Goal: Information Seeking & Learning: Check status

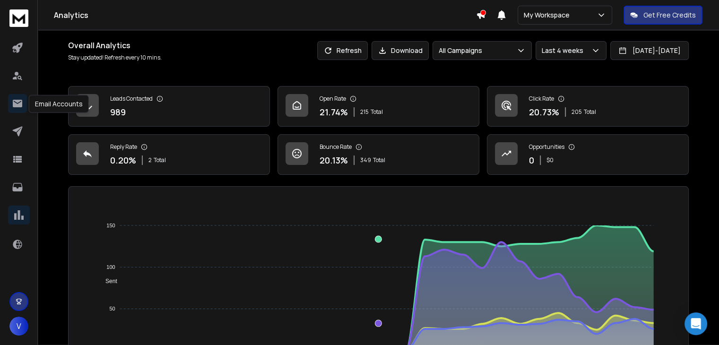
click at [17, 110] on link at bounding box center [17, 103] width 19 height 19
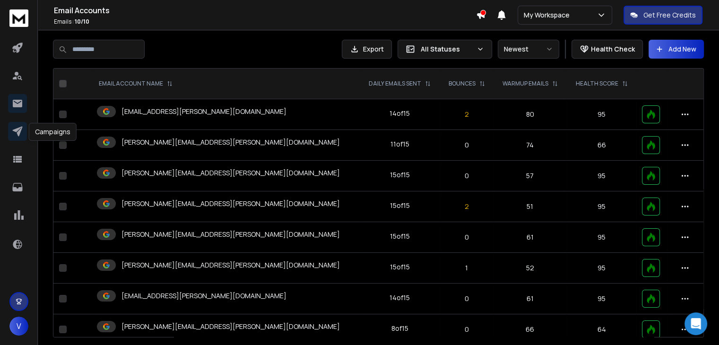
click at [14, 139] on link at bounding box center [17, 131] width 19 height 19
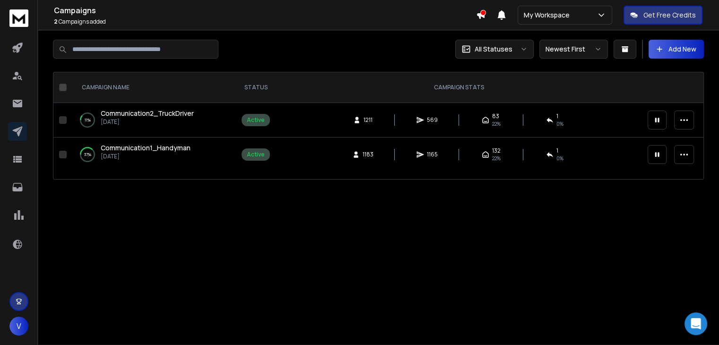
click at [180, 131] on div "Communication2_TruckDriver [DATE]" at bounding box center [147, 120] width 93 height 23
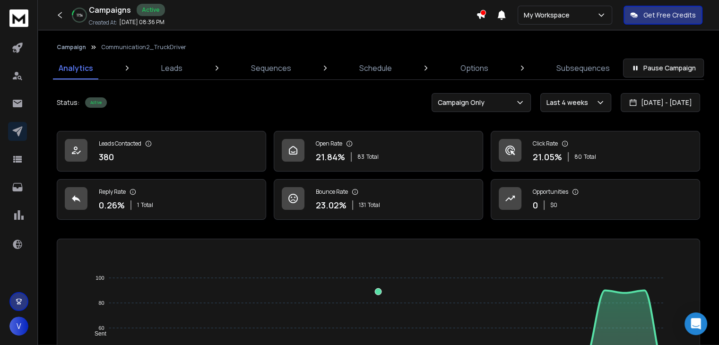
drag, startPoint x: 238, startPoint y: 62, endPoint x: 227, endPoint y: 63, distance: 10.9
click at [238, 62] on div "Analytics Leads Sequences Schedule Options Subsequences" at bounding box center [334, 68] width 563 height 23
click at [21, 155] on icon at bounding box center [17, 159] width 11 height 11
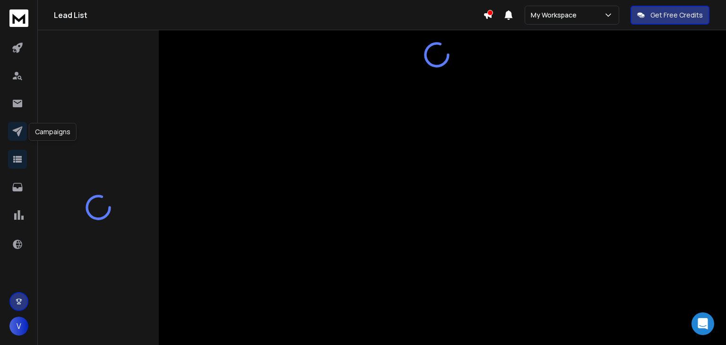
click at [17, 135] on icon at bounding box center [17, 131] width 10 height 10
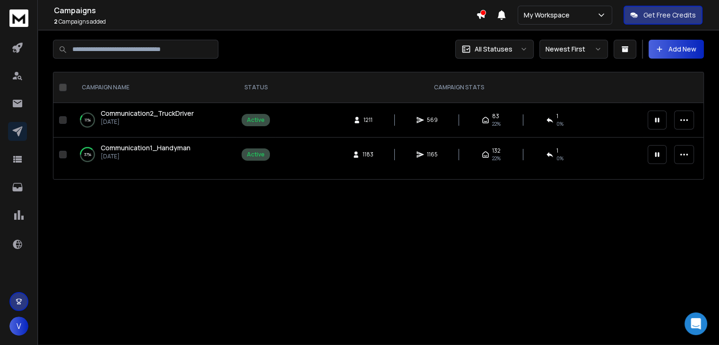
click at [122, 156] on p "[DATE]" at bounding box center [146, 157] width 90 height 8
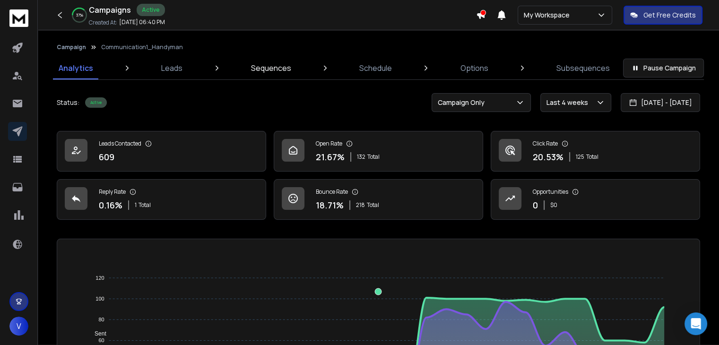
click at [271, 66] on p "Sequences" at bounding box center [271, 67] width 40 height 11
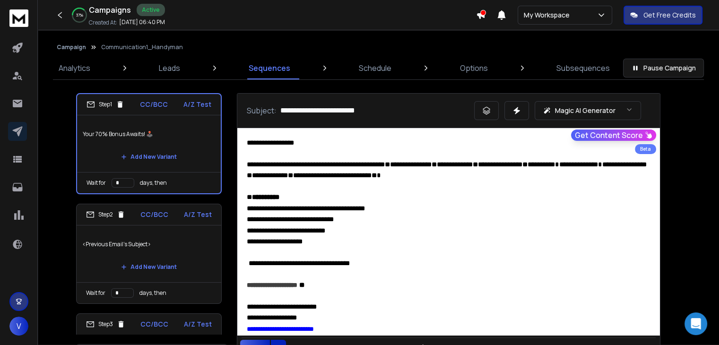
scroll to position [9, 0]
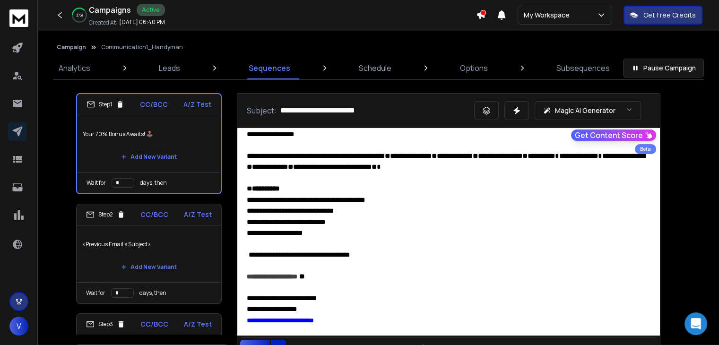
click at [291, 322] on link "**********" at bounding box center [280, 320] width 67 height 7
copy link "**********"
click at [13, 180] on link at bounding box center [17, 187] width 19 height 19
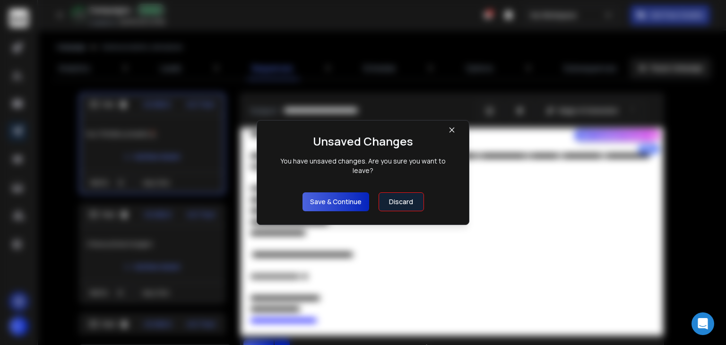
click at [15, 212] on div "Unsaved Changes You have unsaved changes. Are you sure you want to leave? Save …" at bounding box center [363, 173] width 726 height 124
click at [450, 136] on div "Unsaved Changes You have unsaved changes. Are you sure you want to leave? Save …" at bounding box center [362, 173] width 185 height 78
click at [450, 134] on icon at bounding box center [452, 130] width 8 height 8
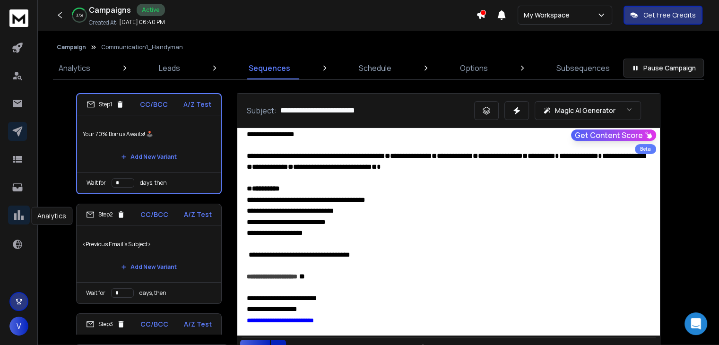
click at [18, 222] on icon at bounding box center [19, 215] width 14 height 14
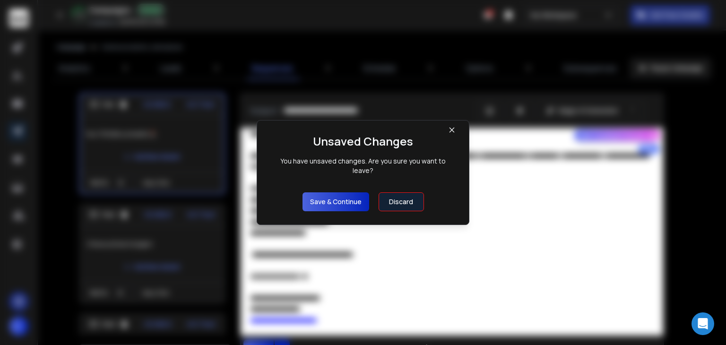
click at [337, 201] on button "Save & Continue" at bounding box center [336, 201] width 67 height 19
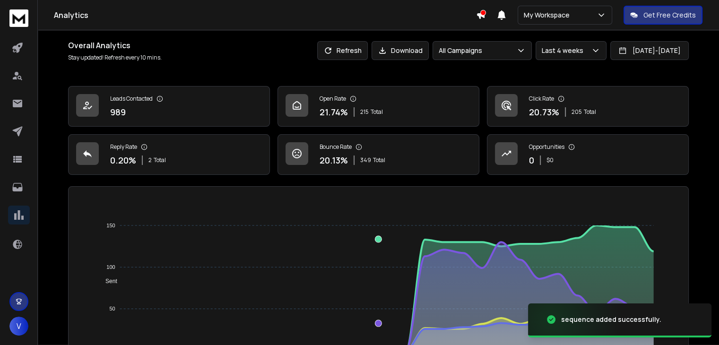
click at [226, 50] on div "Overall Analytics Stay updated! Refresh every 10 mins. Refresh Download All Cam…" at bounding box center [378, 51] width 621 height 22
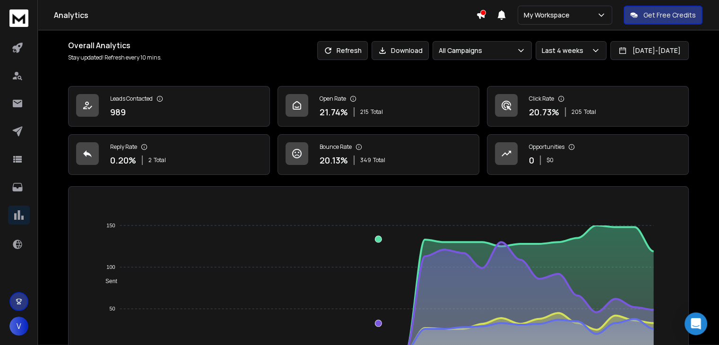
click at [245, 17] on h1 "Analytics" at bounding box center [265, 14] width 422 height 11
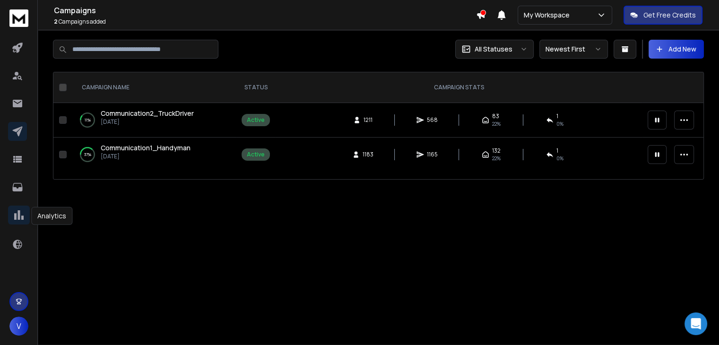
click at [17, 211] on icon at bounding box center [19, 215] width 14 height 14
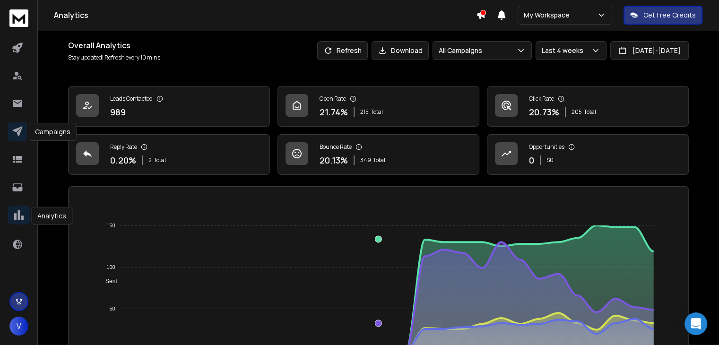
click at [17, 140] on link at bounding box center [17, 131] width 19 height 19
click at [219, 61] on div "Overall Analytics Stay updated! Refresh every 10 mins. Refresh Download All Cam…" at bounding box center [378, 53] width 621 height 27
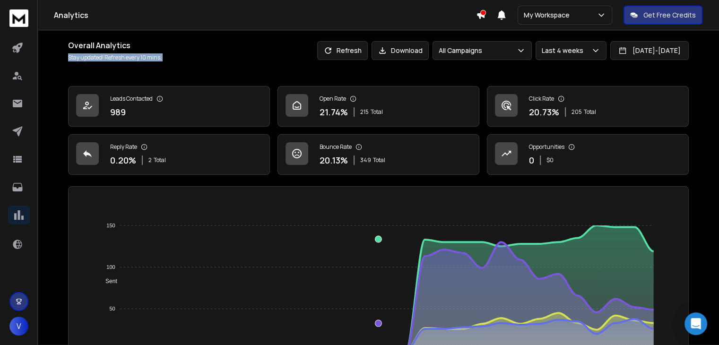
click at [219, 61] on div "Overall Analytics Stay updated! Refresh every 10 mins. Refresh Download All Cam…" at bounding box center [378, 53] width 621 height 27
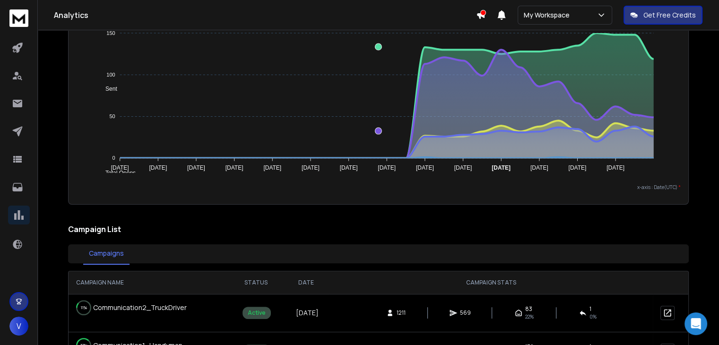
scroll to position [226, 0]
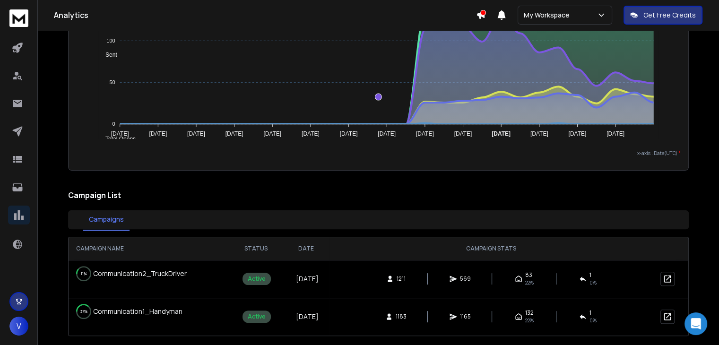
click at [303, 281] on td "[DATE]" at bounding box center [306, 279] width 46 height 38
click at [303, 312] on td "[DATE]" at bounding box center [306, 317] width 46 height 38
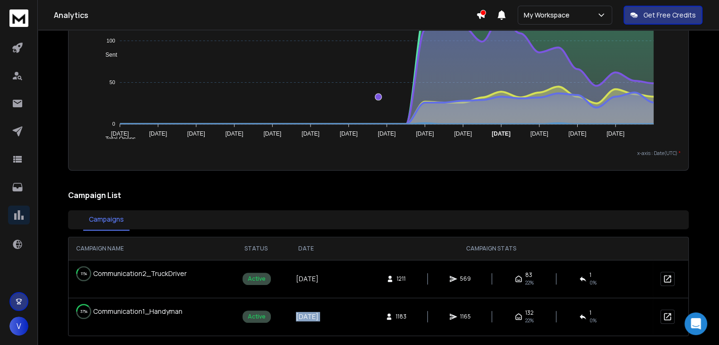
click at [303, 312] on td "[DATE]" at bounding box center [306, 317] width 46 height 38
click at [406, 310] on div "1183 1165 132 22 % 1 0 %" at bounding box center [492, 316] width 236 height 15
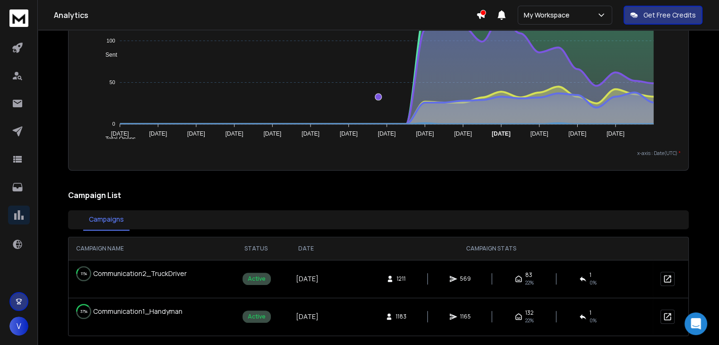
click at [405, 283] on div "1211 569 83 22 % 1 0 %" at bounding box center [492, 278] width 236 height 15
click at [329, 301] on td "[DATE]" at bounding box center [306, 317] width 46 height 38
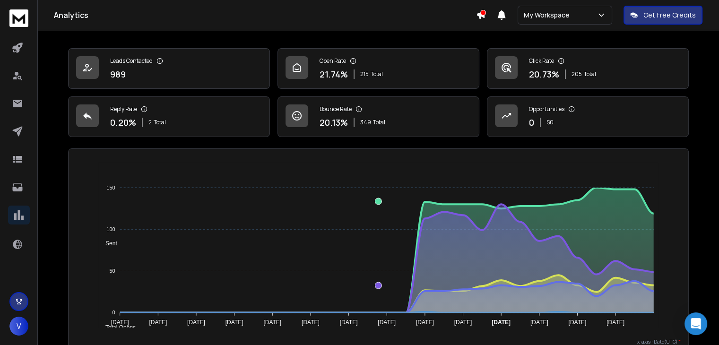
scroll to position [35, 0]
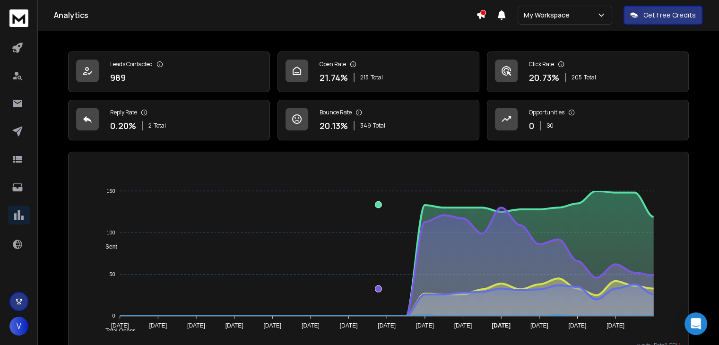
click at [580, 158] on div "Sent Total Opens Unique Opens Links Clicked Total Replies 150 150 100 100 50 50…" at bounding box center [378, 257] width 621 height 211
click at [454, 164] on div "Sent Total Opens Unique Opens Links Clicked Total Replies 150 150 100 100 50 50…" at bounding box center [378, 257] width 621 height 211
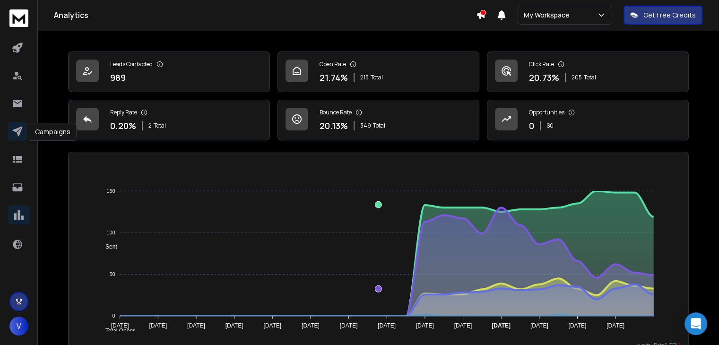
click at [20, 136] on icon at bounding box center [17, 131] width 11 height 11
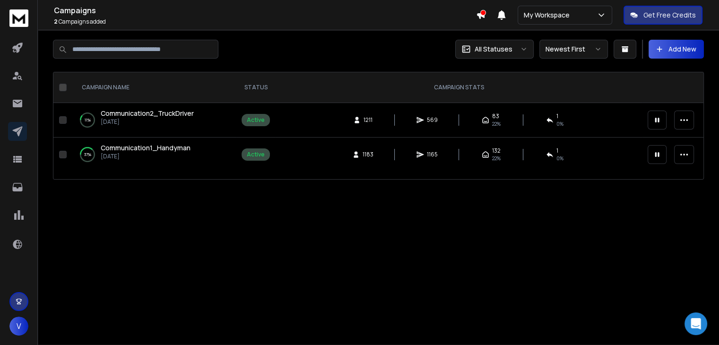
click at [200, 236] on div "Campaigns 2 Campaigns Added All Statuses Newest First Add New CAMPAIGN NAME STA…" at bounding box center [378, 212] width 651 height 345
